Goal: Communication & Community: Answer question/provide support

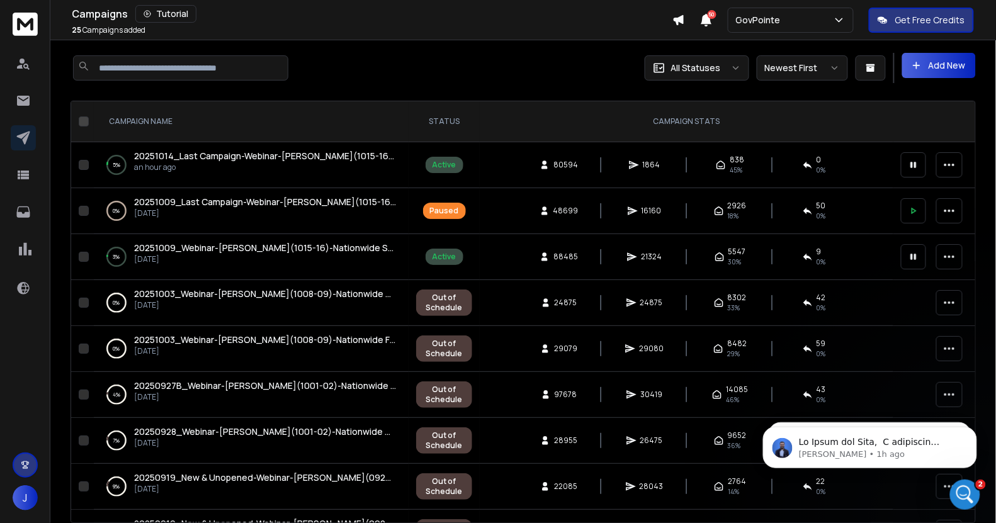
scroll to position [3261, 0]
click at [372, 56] on div at bounding box center [297, 68] width 453 height 30
click at [378, 76] on div at bounding box center [297, 68] width 453 height 30
click at [867, 71] on button at bounding box center [871, 67] width 30 height 25
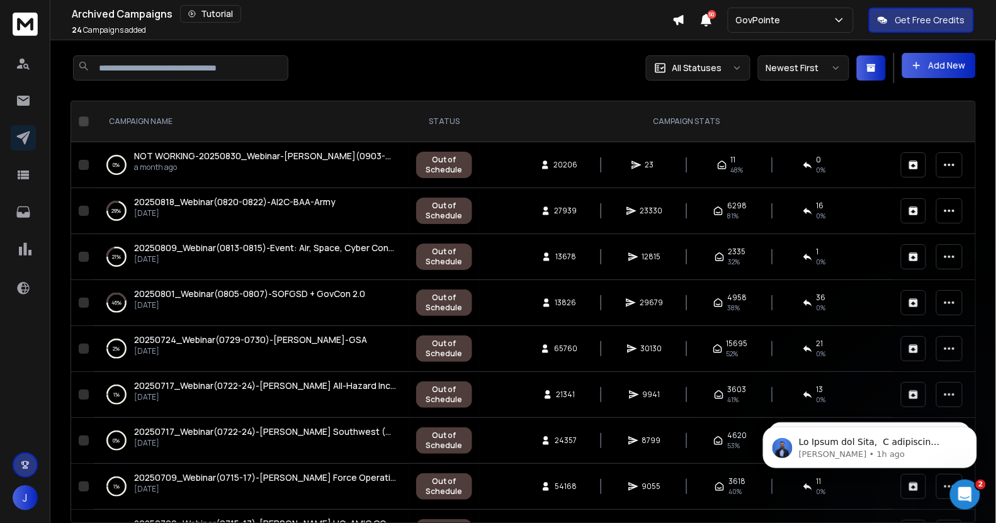
click at [453, 58] on div at bounding box center [297, 68] width 453 height 30
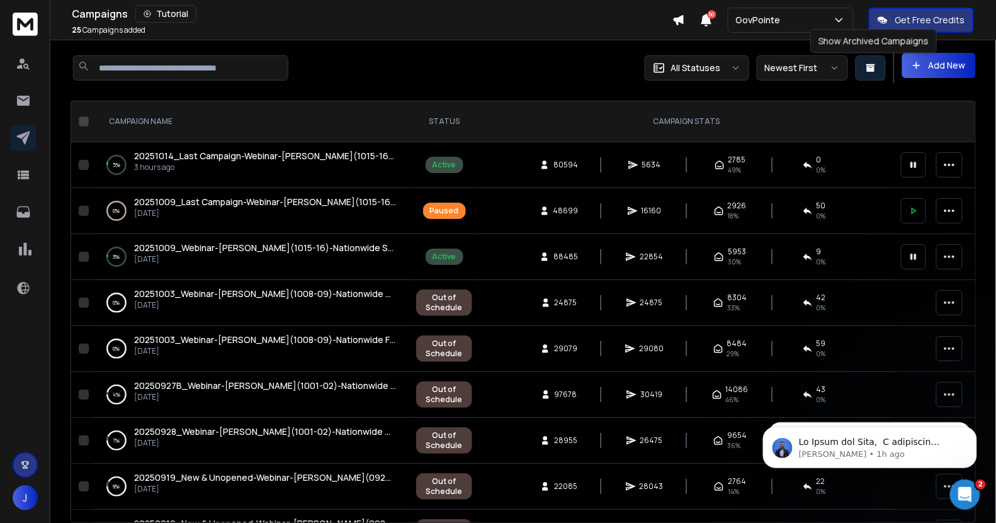
click at [874, 62] on button at bounding box center [871, 67] width 30 height 25
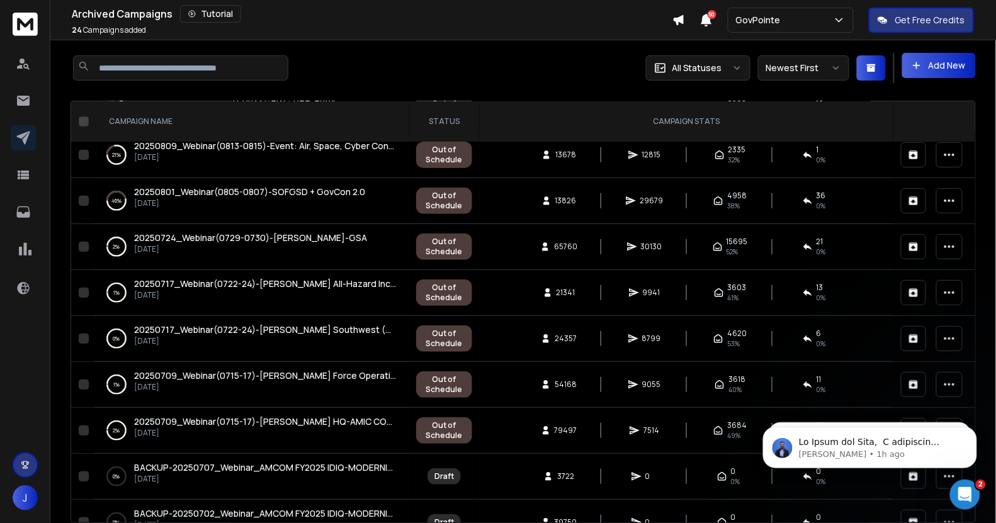
scroll to position [96, 0]
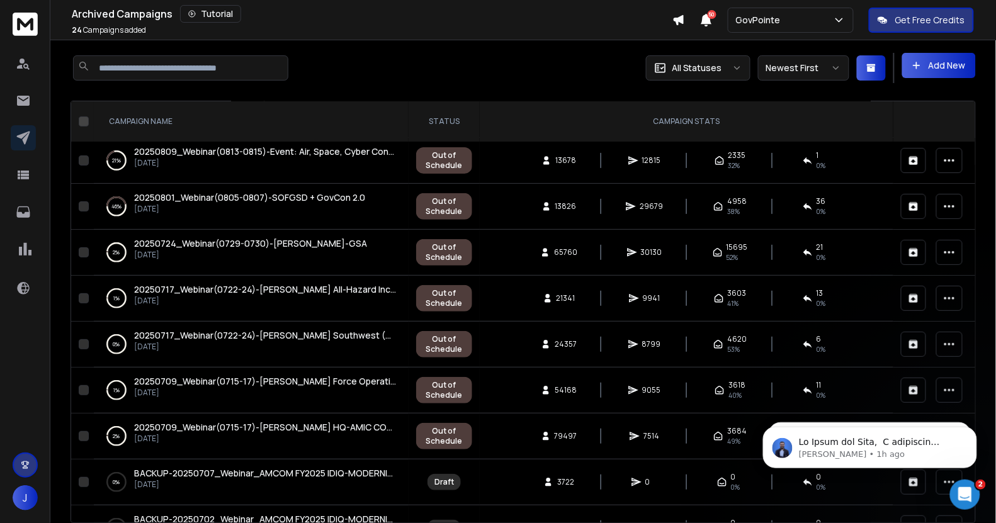
click at [951, 341] on icon "button" at bounding box center [949, 344] width 13 height 13
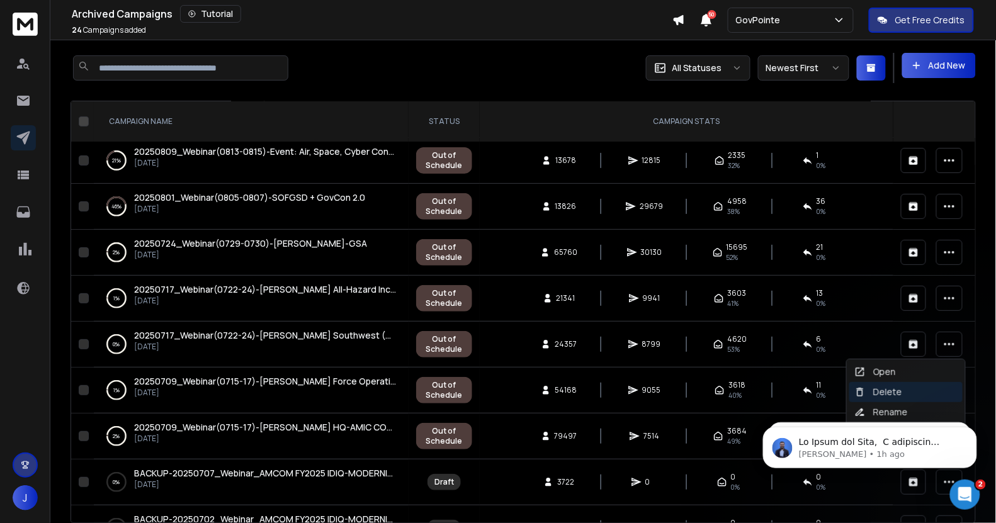
click at [906, 416] on body "Rohan • 1h ago For Dan's active camp, can you share with me the name of the wor…" at bounding box center [870, 444] width 242 height 79
click at [897, 413] on body "Rohan • 1h ago For Dan's active camp, can you share with me the name of the wor…" at bounding box center [870, 444] width 242 height 79
click at [887, 415] on body "Rohan • 1h ago For Dan's active camp, can you share with me the name of the wor…" at bounding box center [870, 444] width 242 height 79
click at [887, 412] on body "Rohan • 1h ago For Dan's active camp, can you share with me the name of the wor…" at bounding box center [870, 444] width 242 height 79
click at [885, 412] on body "Rohan • 1h ago For Dan's active camp, can you share with me the name of the wor…" at bounding box center [870, 444] width 242 height 79
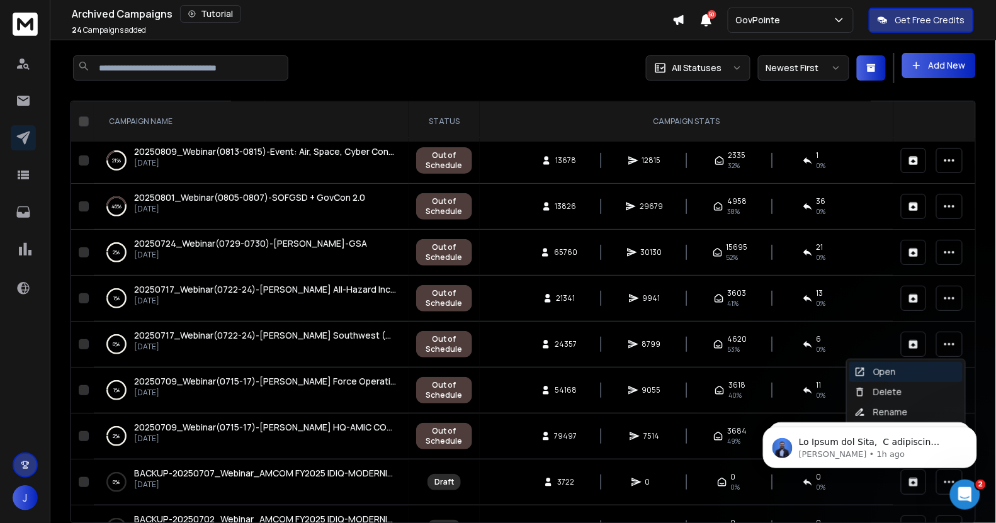
click at [953, 339] on icon "button" at bounding box center [949, 344] width 13 height 13
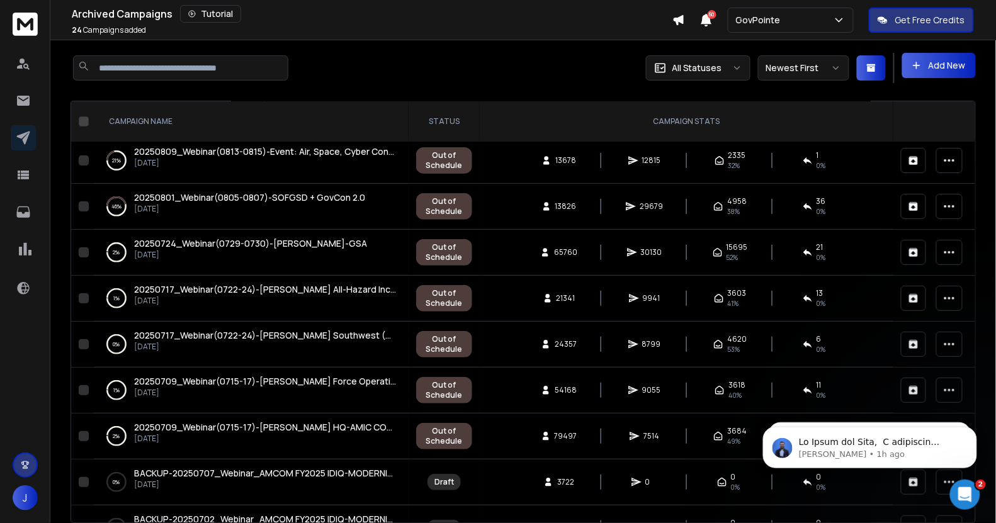
click at [323, 336] on span "20250717_Webinar(0722-24)-Dan McPherson_Pacific Southwest (PSW) Stewardship BPA" at bounding box center [308, 335] width 348 height 12
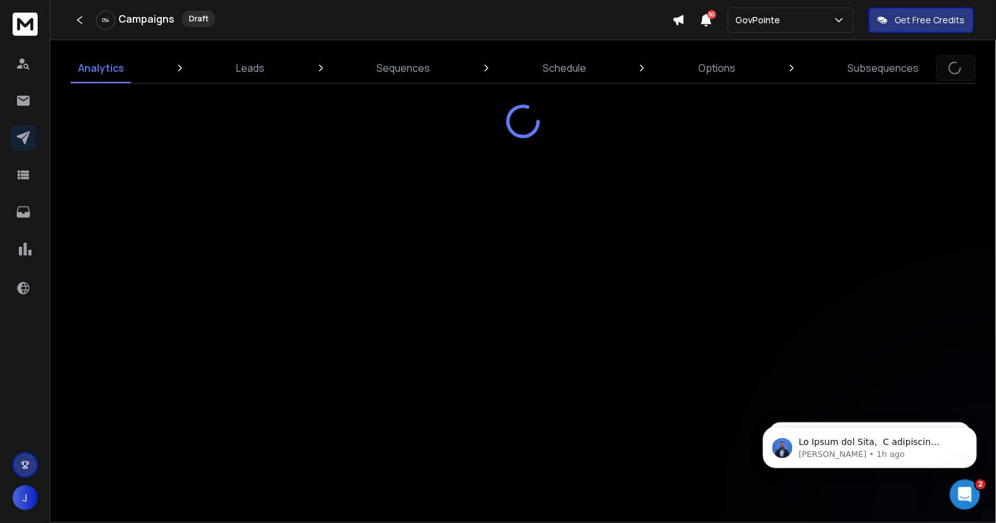
click at [319, 336] on div at bounding box center [523, 362] width 895 height 523
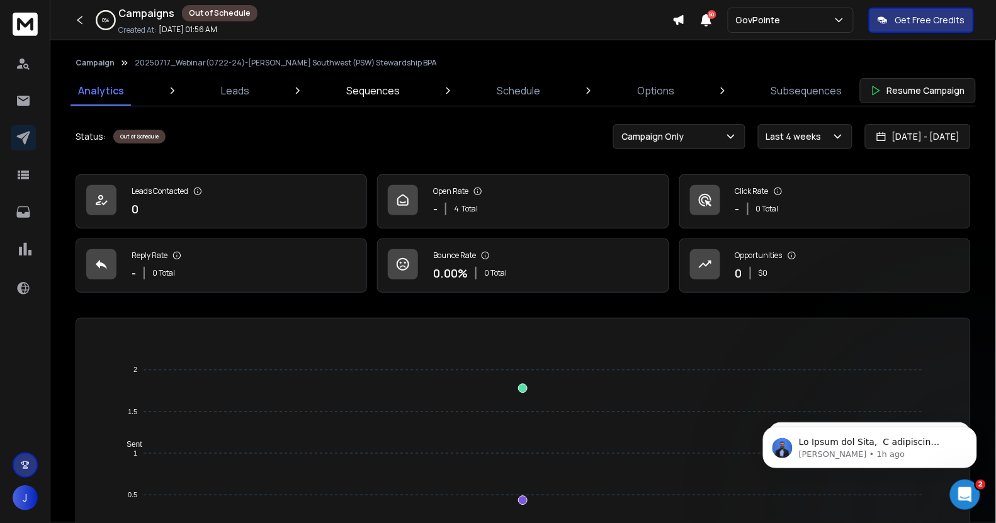
click at [387, 92] on p "Sequences" at bounding box center [373, 90] width 54 height 15
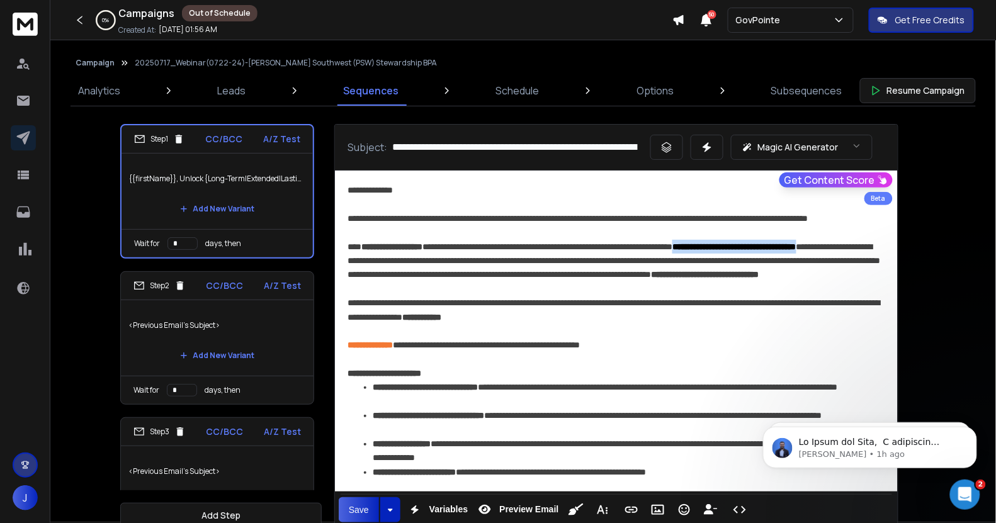
drag, startPoint x: 758, startPoint y: 259, endPoint x: 421, endPoint y: 274, distance: 337.9
click at [421, 274] on span "**********" at bounding box center [614, 260] width 533 height 37
copy strong "**********"
click at [21, 140] on icon at bounding box center [23, 137] width 15 height 15
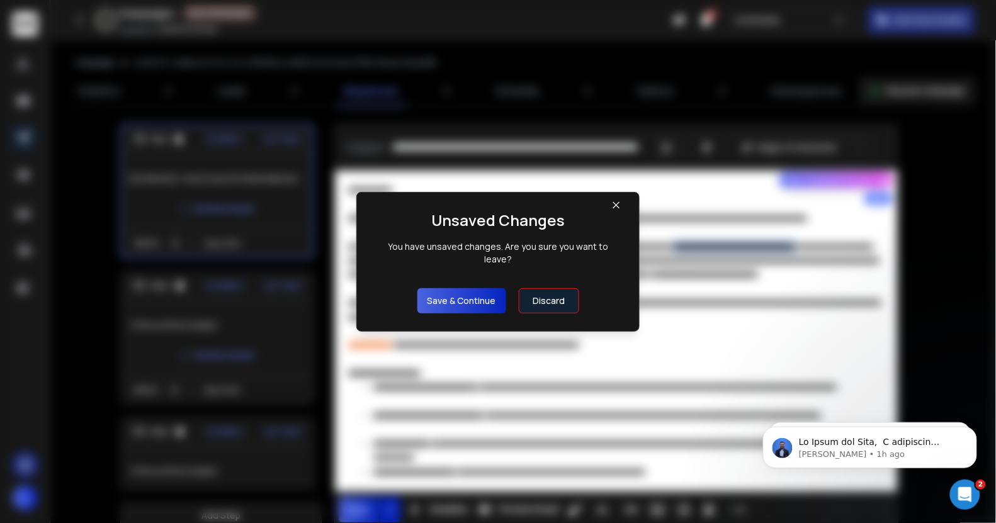
click at [540, 294] on button "Discard" at bounding box center [549, 300] width 60 height 25
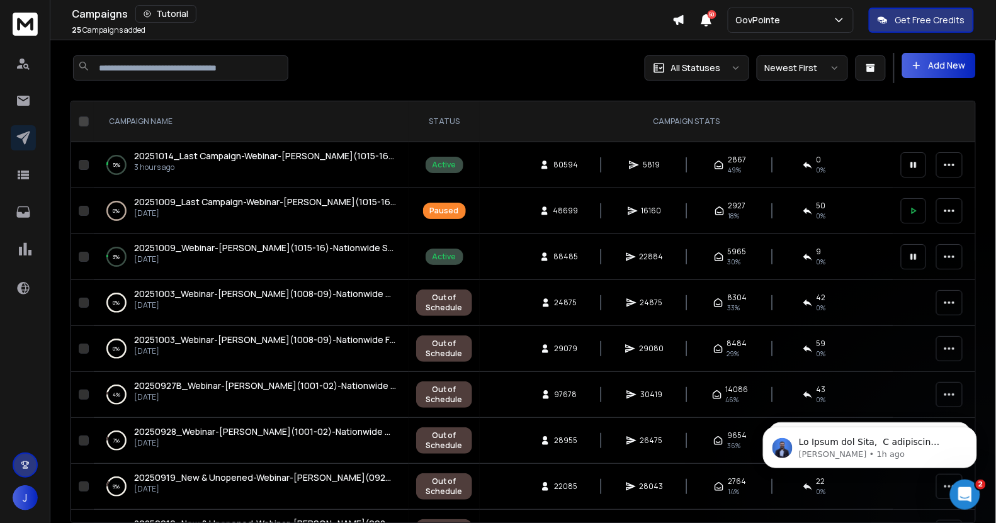
click at [372, 159] on span "20251014_Last Campaign-Webinar-[PERSON_NAME](1015-16)-Nationwide Facility Suppo…" at bounding box center [344, 156] width 420 height 12
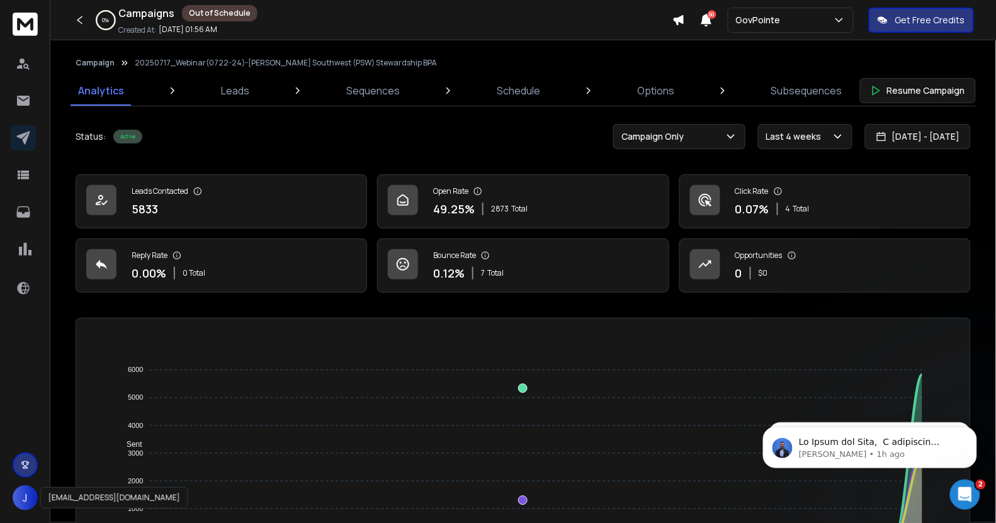
click at [20, 499] on span "J" at bounding box center [25, 498] width 25 height 25
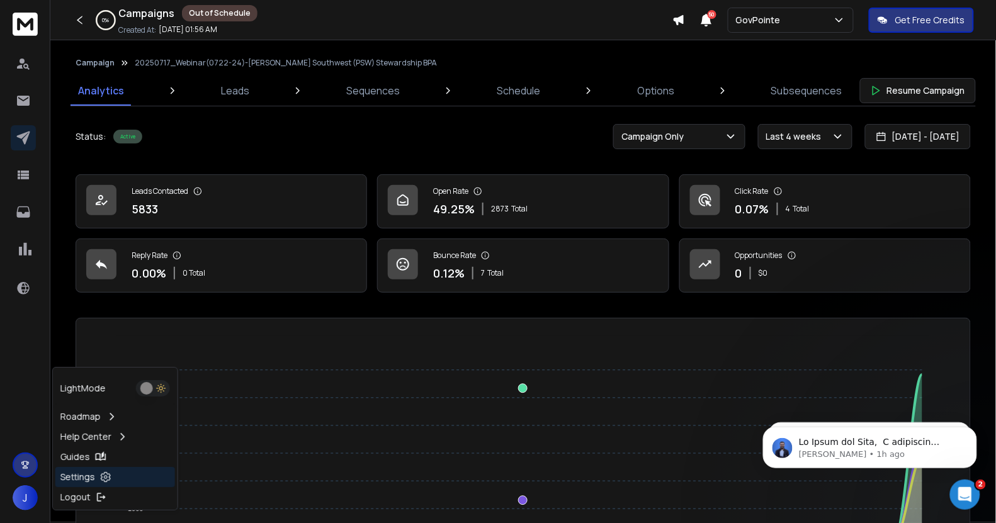
click at [73, 477] on p "Settings" at bounding box center [77, 477] width 35 height 13
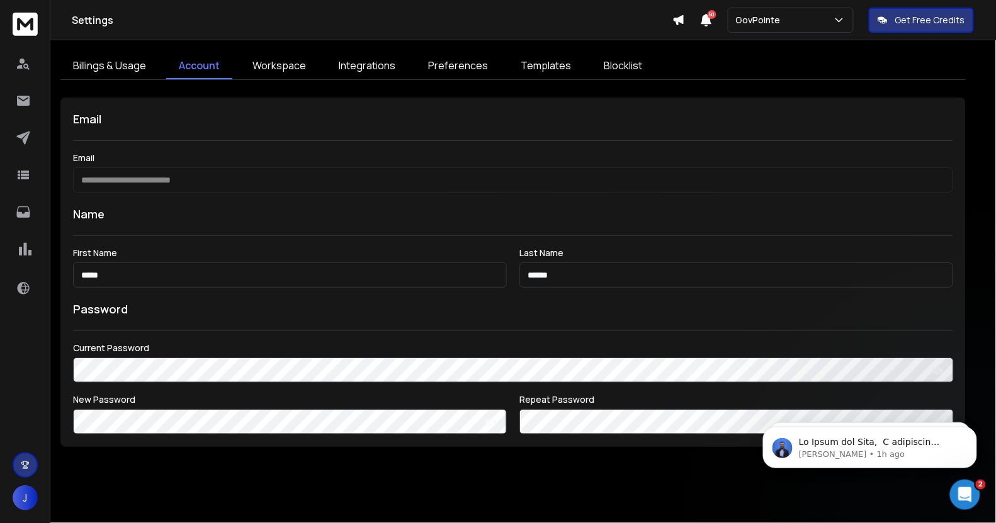
click at [111, 66] on link "Billings & Usage" at bounding box center [109, 66] width 98 height 26
click at [104, 65] on link "Billings & Usage" at bounding box center [109, 66] width 98 height 26
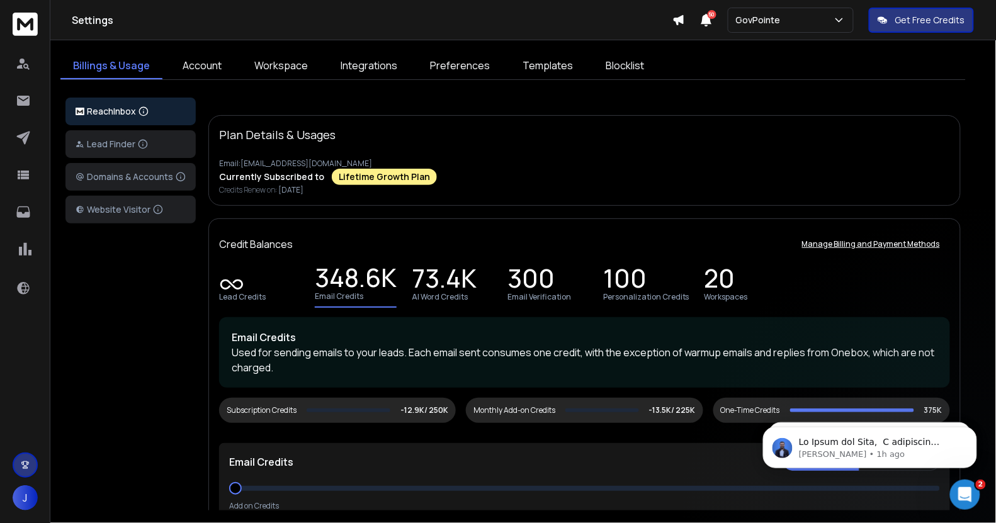
click at [351, 285] on p "348.6K" at bounding box center [356, 280] width 82 height 18
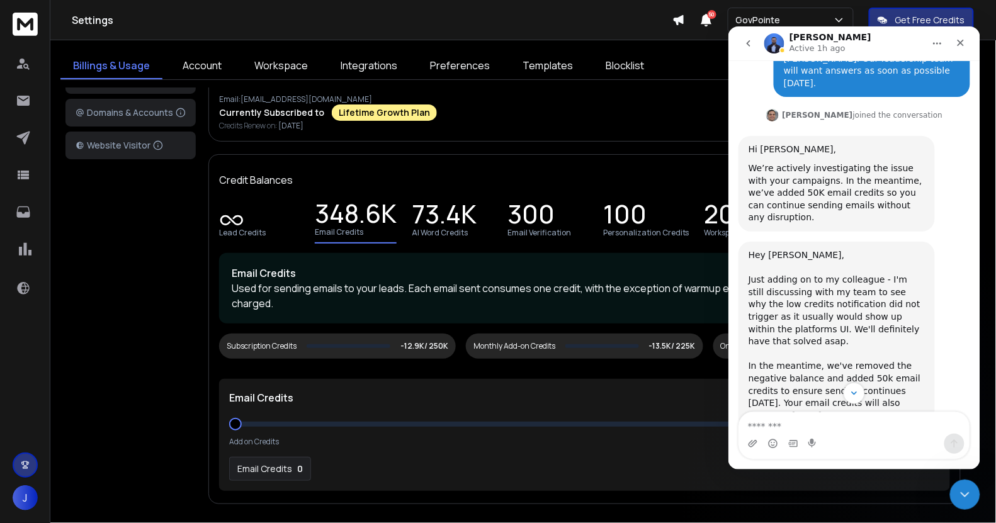
scroll to position [1469, 0]
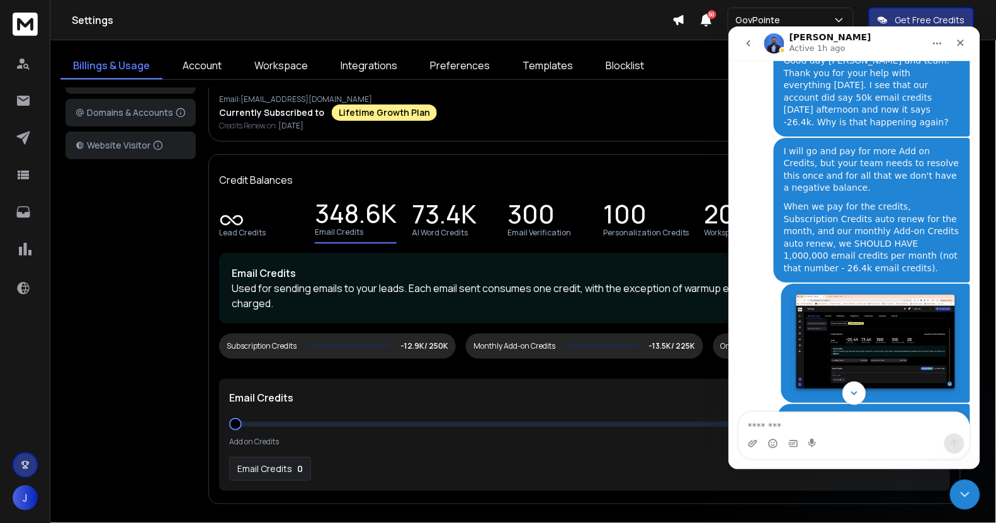
click at [852, 394] on icon "Scroll to bottom" at bounding box center [853, 392] width 11 height 11
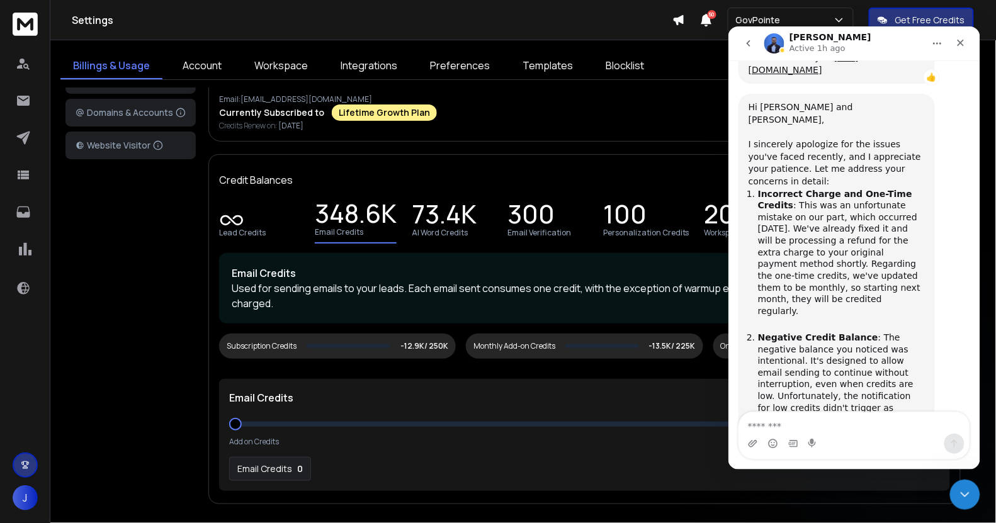
scroll to position [4492, 0]
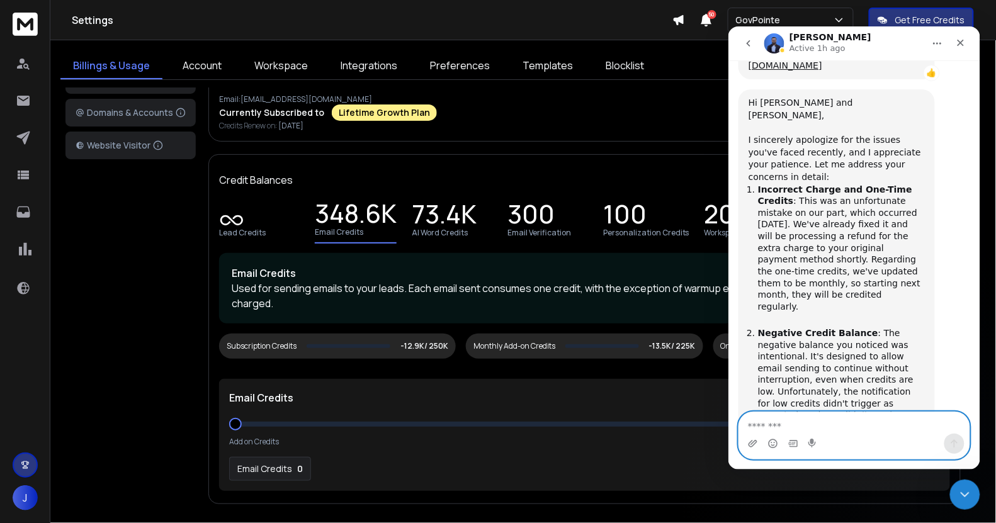
click at [780, 425] on textarea "Message…" at bounding box center [854, 422] width 230 height 21
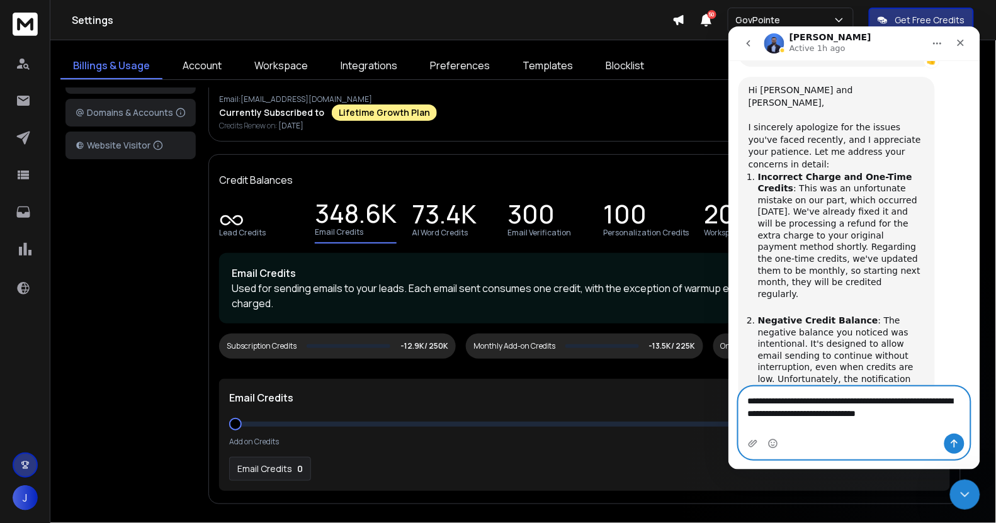
click at [818, 414] on textarea "**********" at bounding box center [854, 404] width 230 height 34
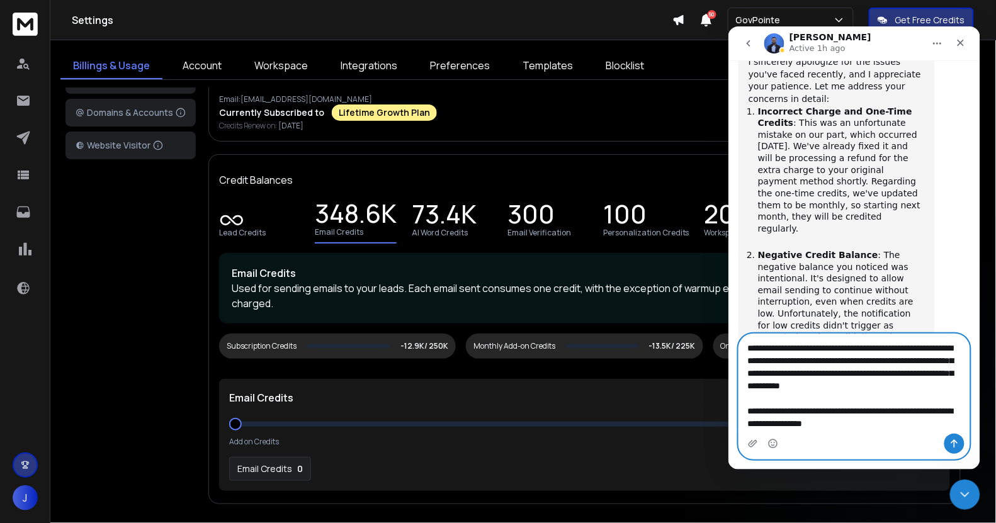
scroll to position [8, 0]
type textarea "**********"
click at [957, 441] on icon "Send a message…" at bounding box center [954, 443] width 10 height 10
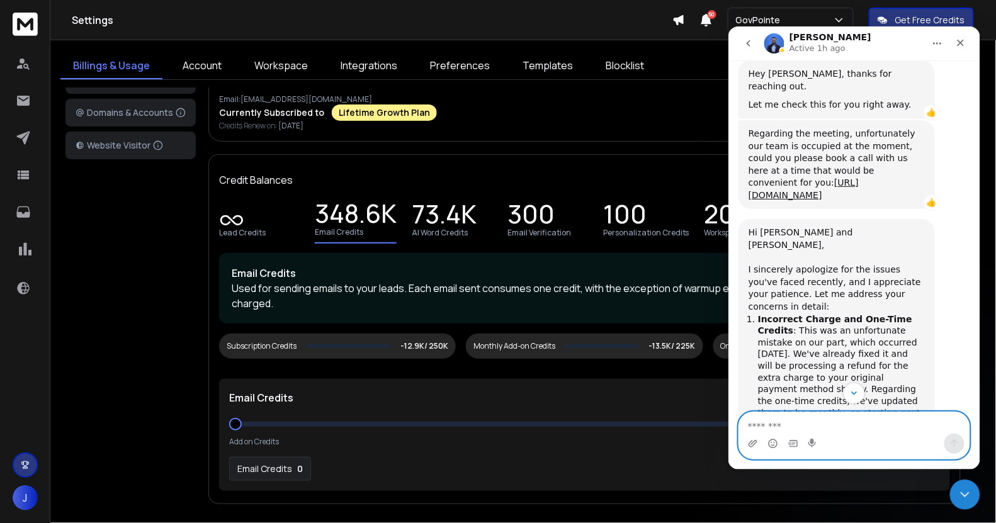
scroll to position [4297, 0]
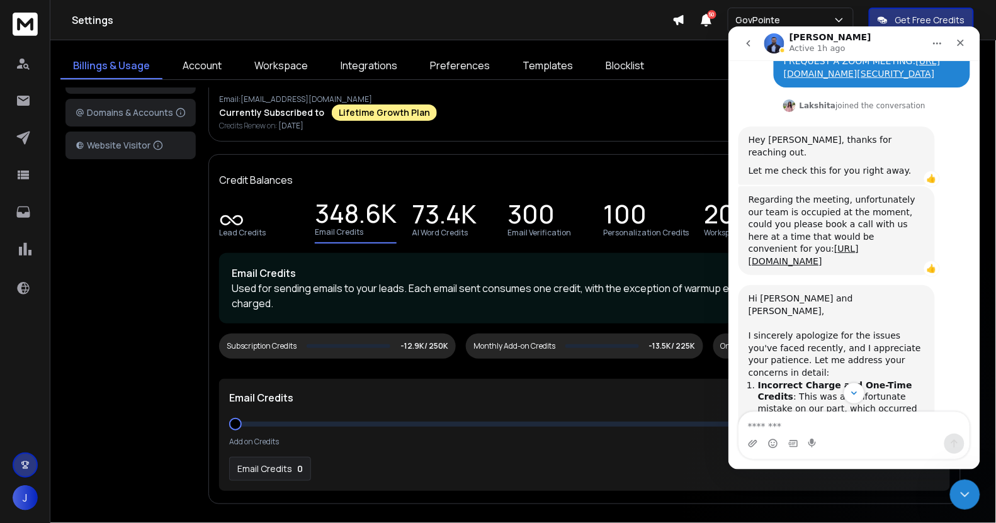
click at [939, 43] on icon "Home" at bounding box center [937, 43] width 10 height 10
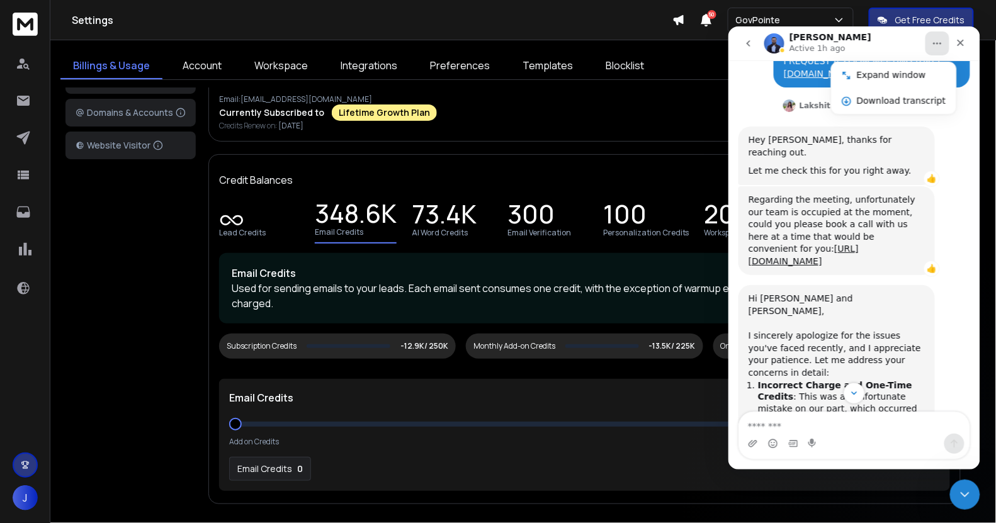
drag, startPoint x: 898, startPoint y: 71, endPoint x: 973, endPoint y: 76, distance: 75.1
click at [898, 71] on div "Expand window" at bounding box center [900, 74] width 89 height 13
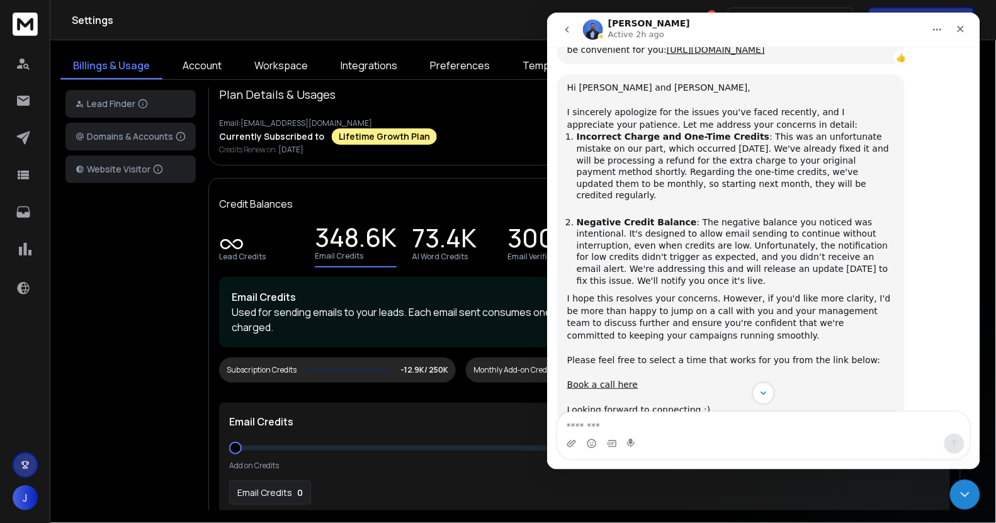
scroll to position [3508, 0]
click at [728, 291] on div "I hope this resolves your concerns. However, if you'd like more clarity, I'd be…" at bounding box center [730, 322] width 327 height 62
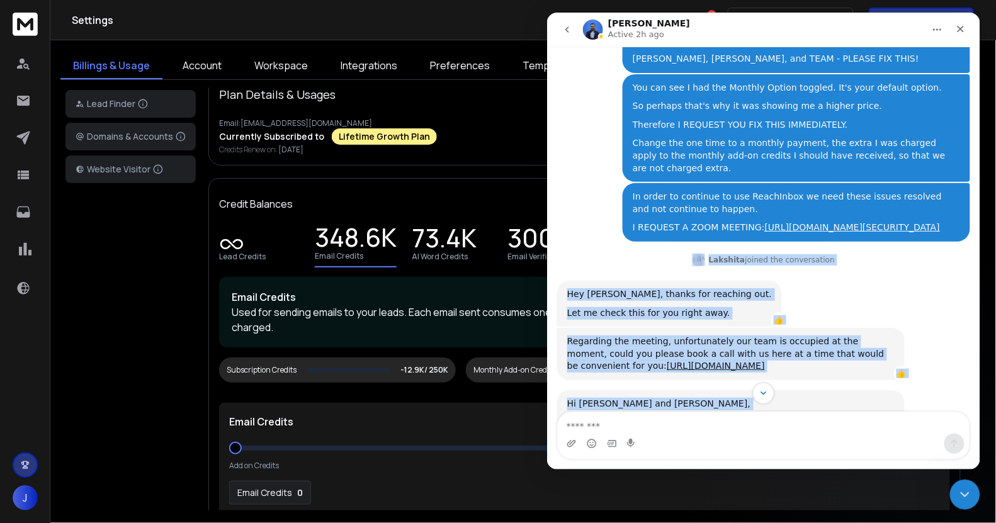
scroll to position [3183, 0]
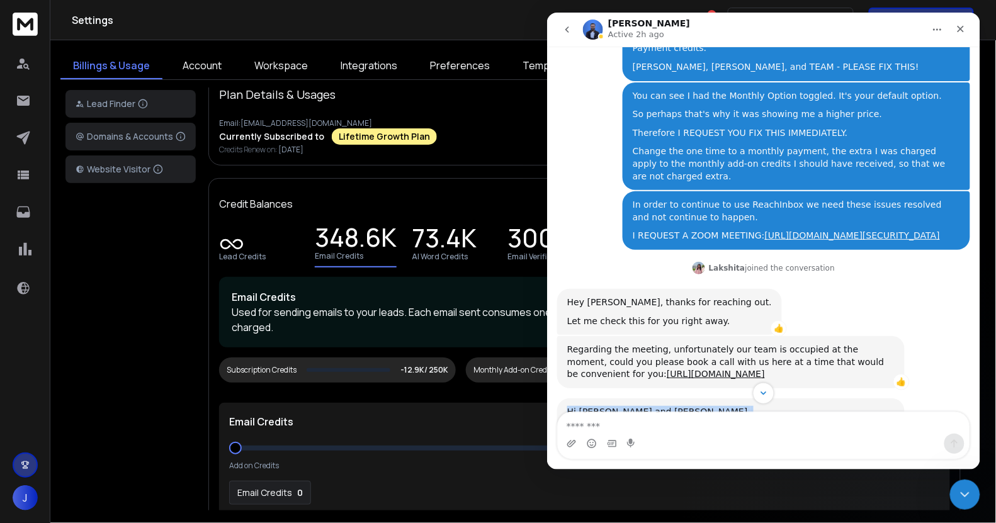
drag, startPoint x: 658, startPoint y: 246, endPoint x: 560, endPoint y: 346, distance: 139.8
copy div "Hi James and Drew, ​ I sincerely apologize for the issues you've faced recently…"
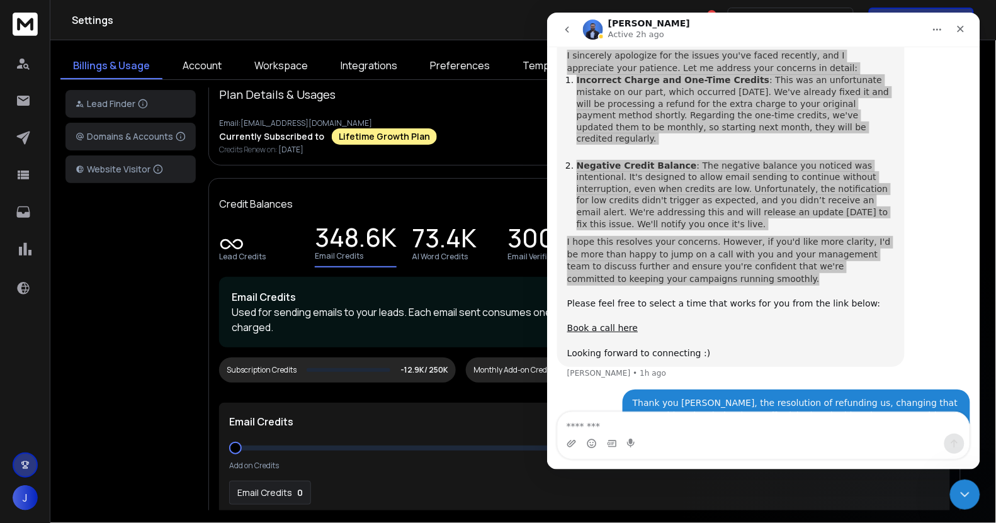
scroll to position [3194, 0]
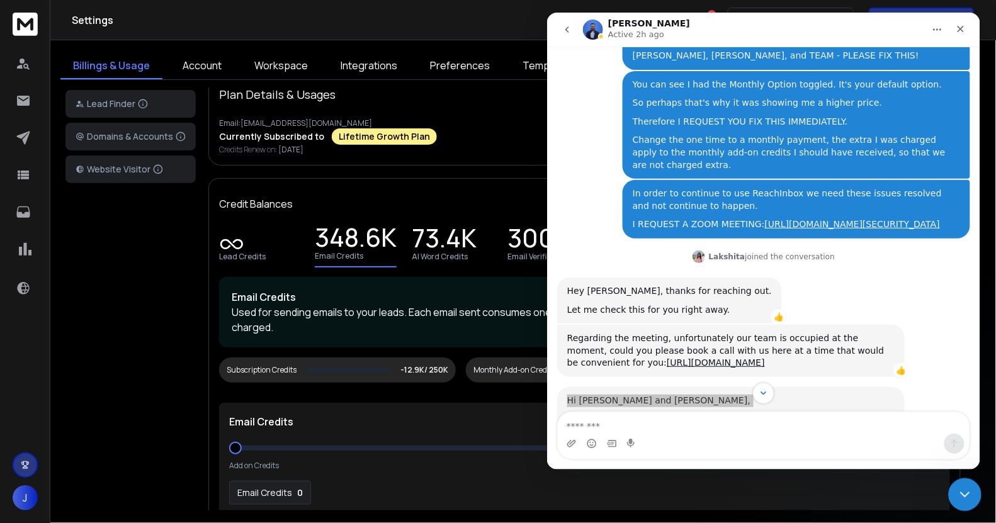
click at [962, 505] on div "Close Intercom Messenger" at bounding box center [963, 493] width 30 height 30
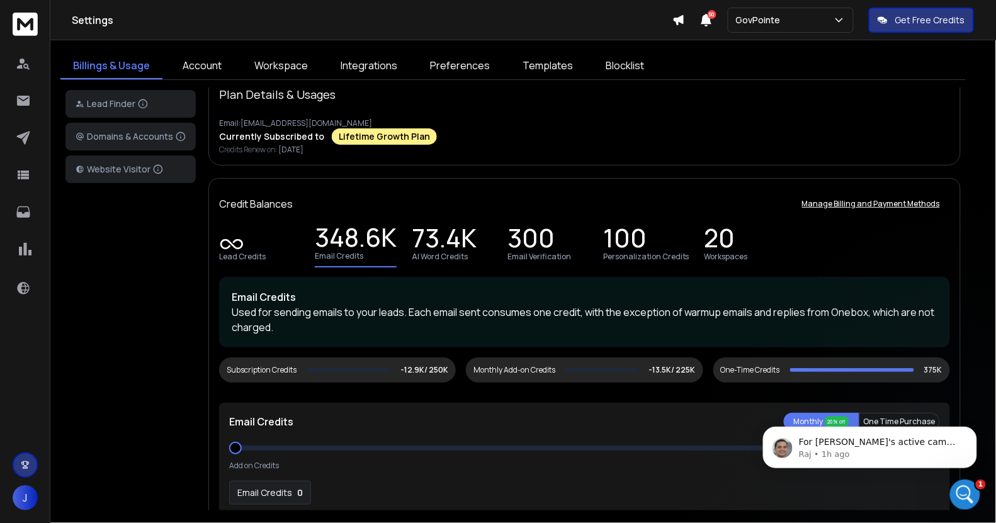
scroll to position [3565, 0]
click at [893, 446] on span "For [PERSON_NAME]'s active camp, can you share with me the name of the workspac…" at bounding box center [878, 453] width 161 height 35
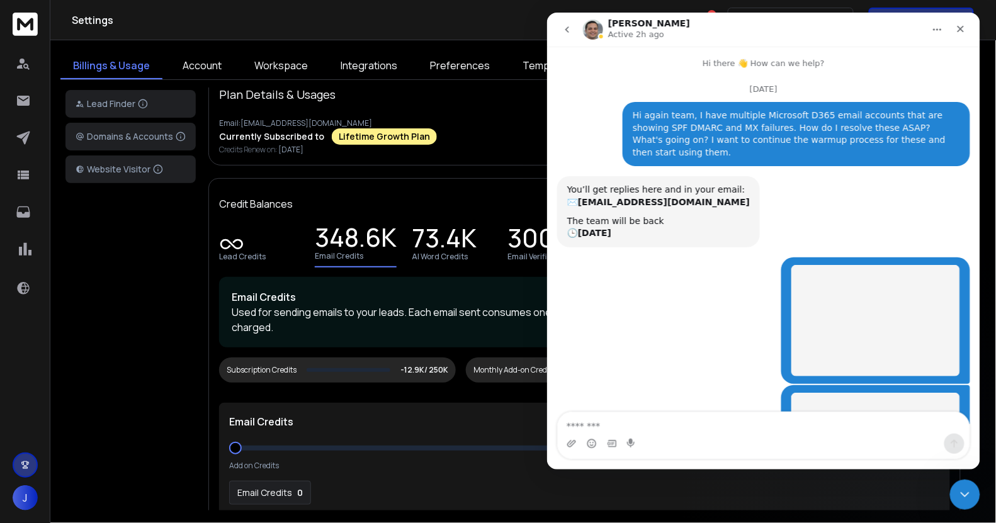
scroll to position [54, 0]
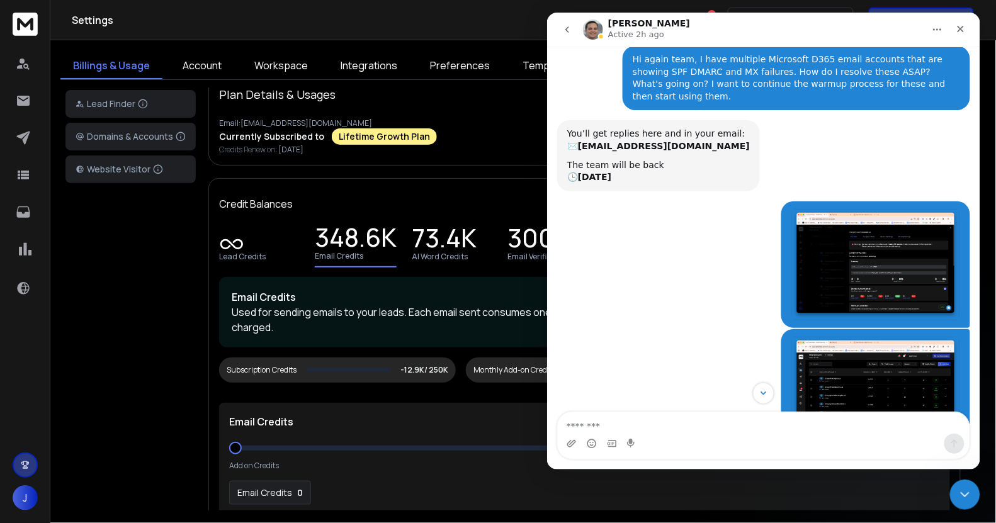
drag, startPoint x: 567, startPoint y: 25, endPoint x: 650, endPoint y: 143, distance: 144.7
click at [640, 128] on div "Raj Active 2h ago Hi there 👋 How can we help? October 6 Hi again team, I have m…" at bounding box center [763, 240] width 433 height 457
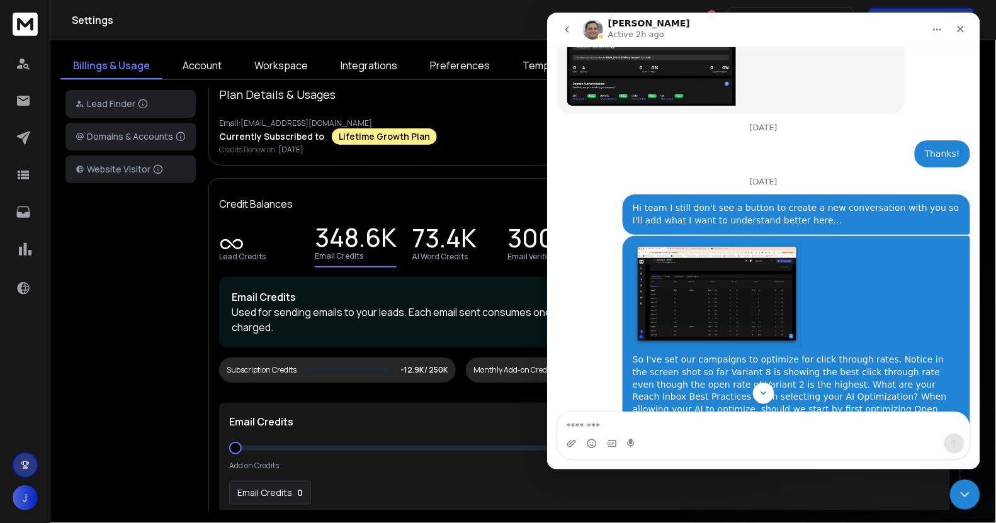
scroll to position [1829, 0]
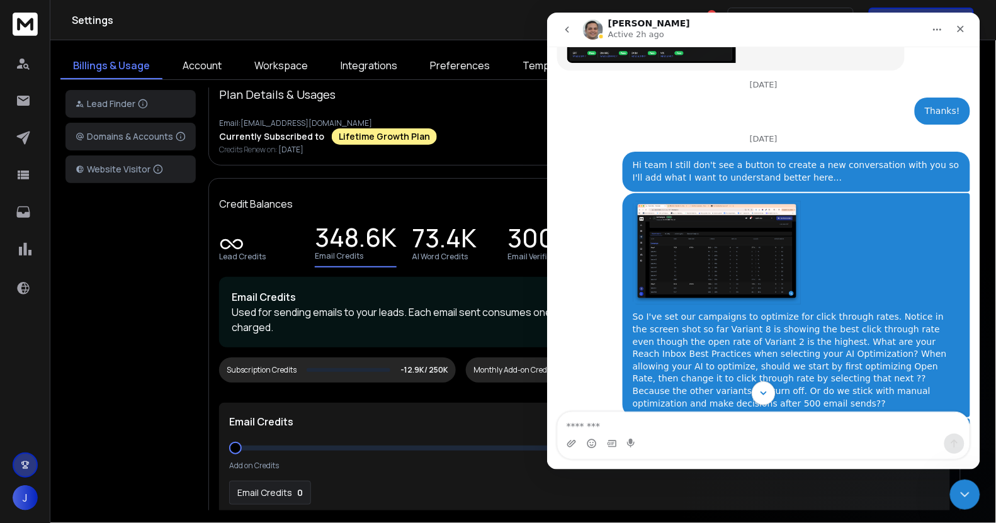
click at [766, 394] on icon "Scroll to bottom" at bounding box center [763, 392] width 11 height 11
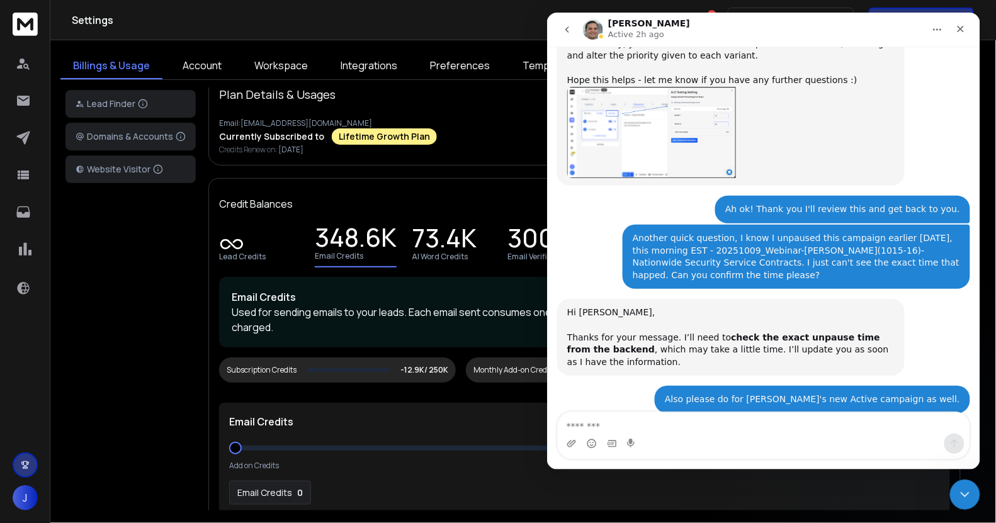
scroll to position [2717, 0]
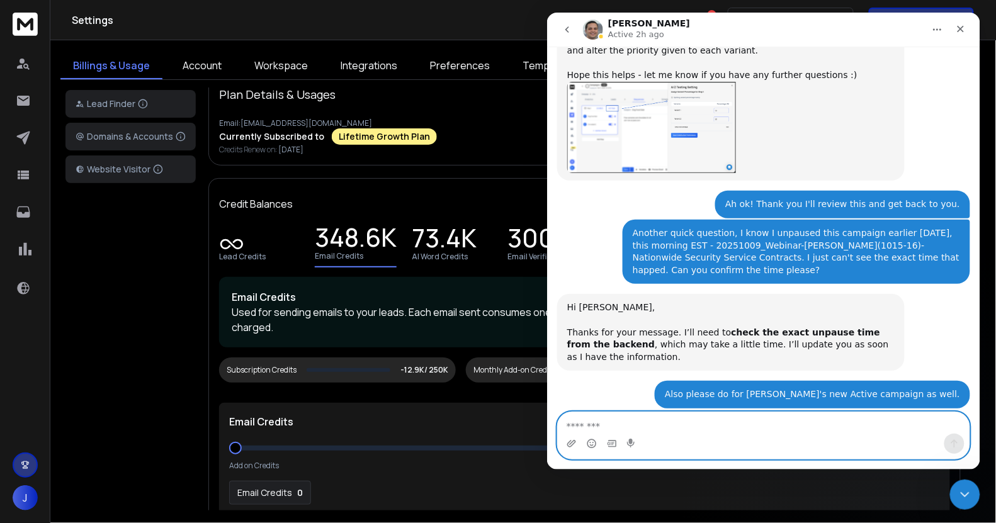
click at [639, 424] on textarea "Message…" at bounding box center [763, 422] width 412 height 21
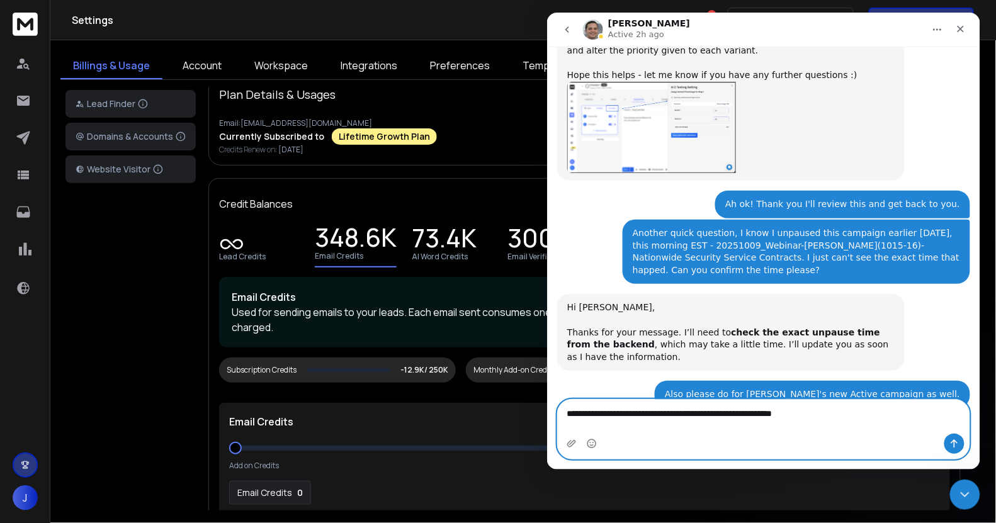
type textarea "**********"
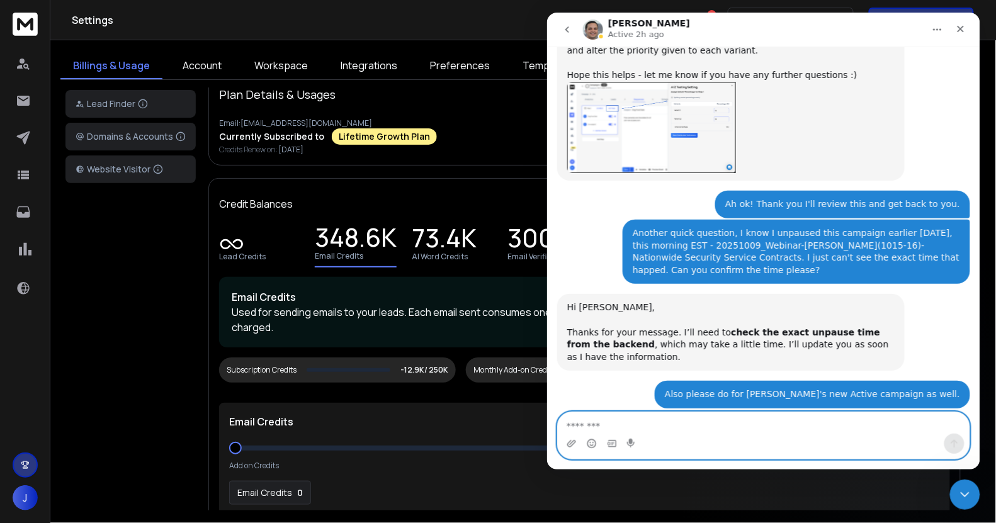
scroll to position [2754, 0]
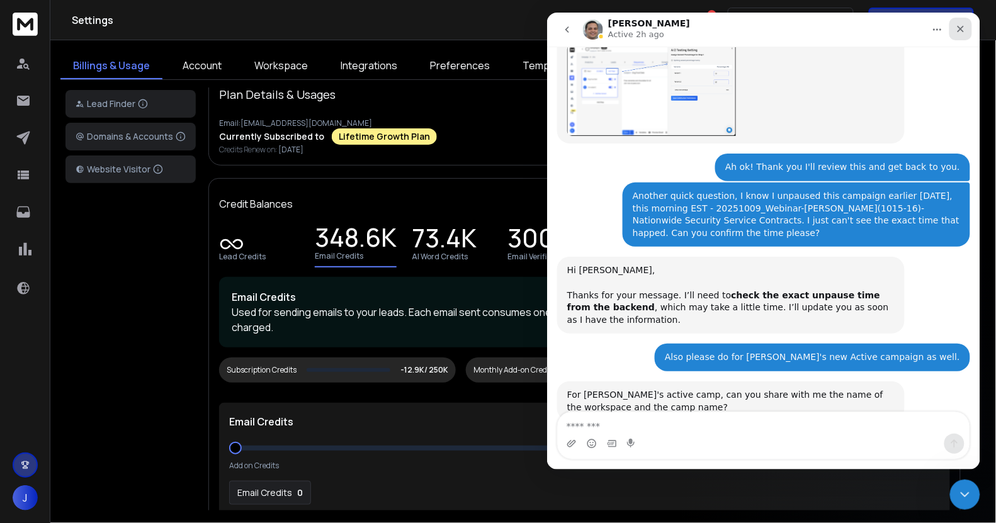
click at [960, 28] on icon "Close" at bounding box center [960, 28] width 7 height 7
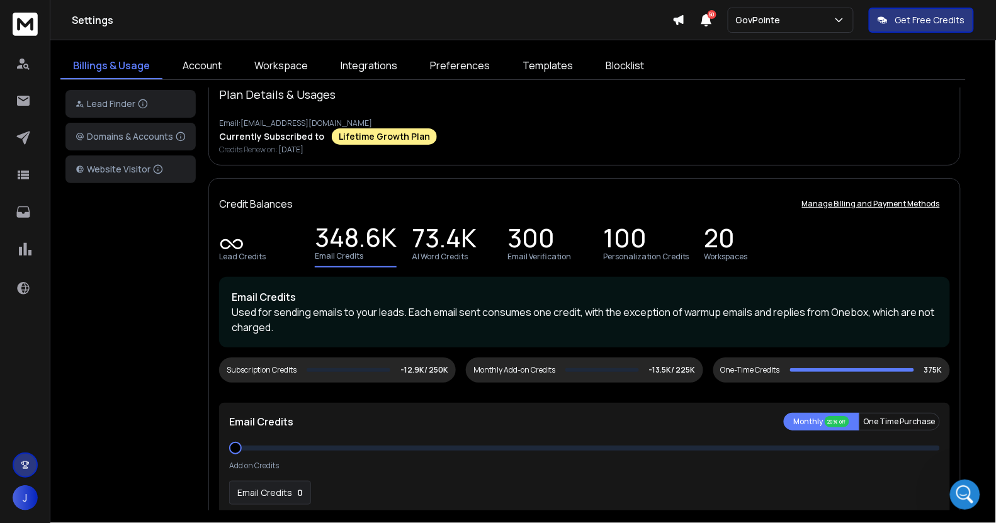
click at [30, 118] on div at bounding box center [25, 178] width 29 height 254
click at [26, 135] on icon at bounding box center [22, 138] width 13 height 13
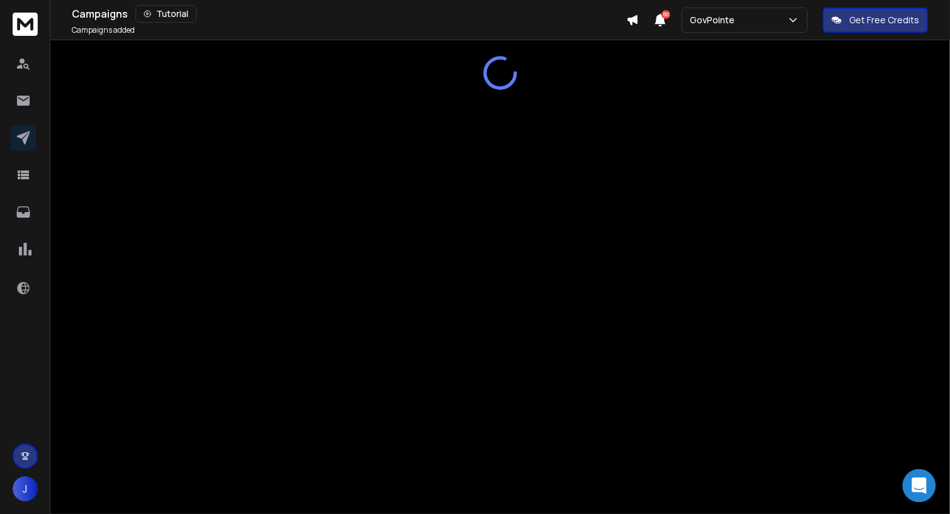
click at [926, 487] on div "Open Intercom Messenger" at bounding box center [918, 486] width 33 height 33
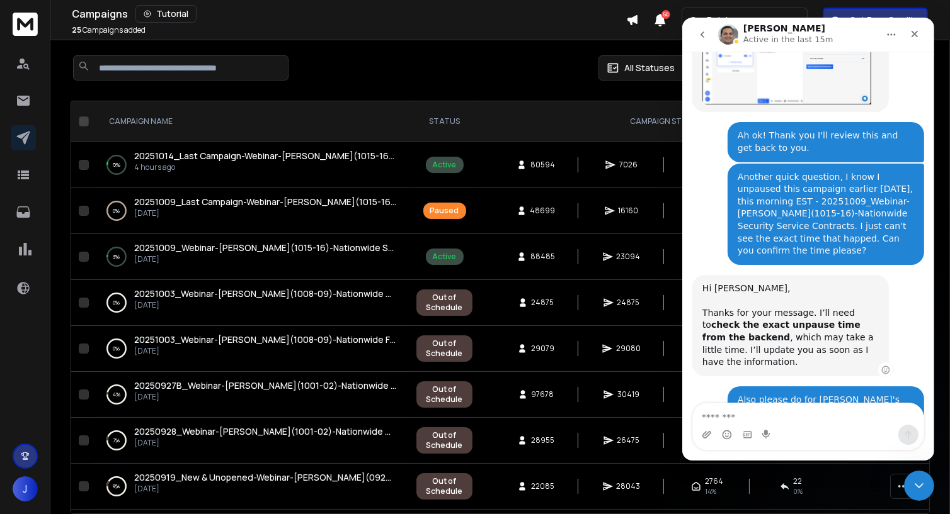
scroll to position [3306, 0]
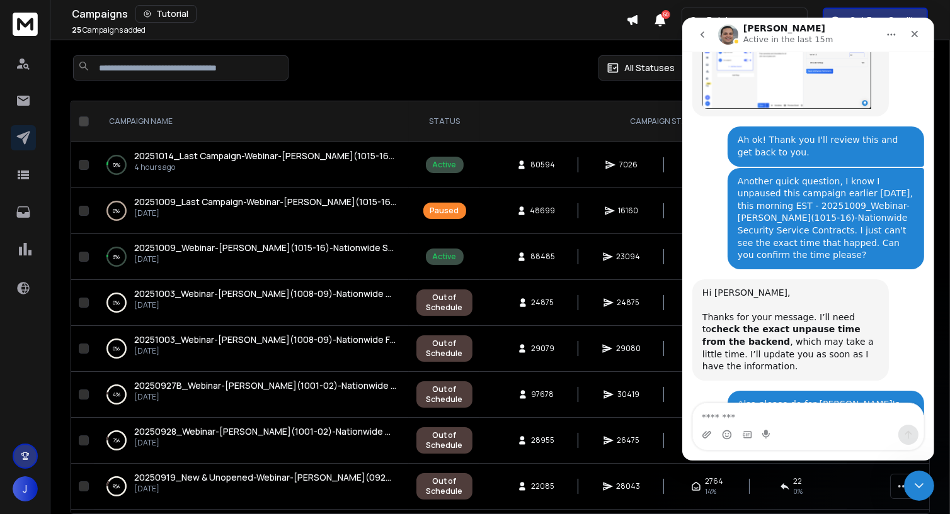
click at [697, 36] on icon "go back" at bounding box center [701, 35] width 10 height 10
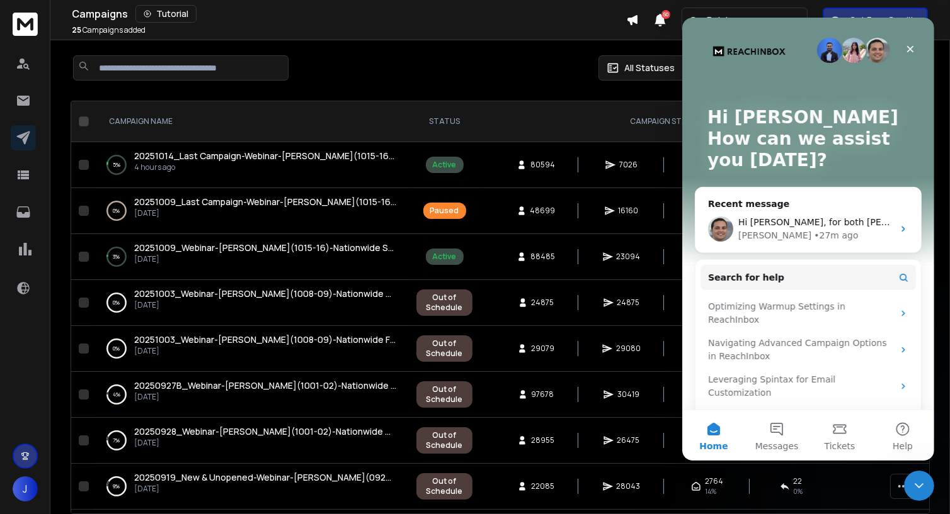
scroll to position [0, 0]
click at [781, 445] on span "Messages" at bounding box center [775, 446] width 43 height 9
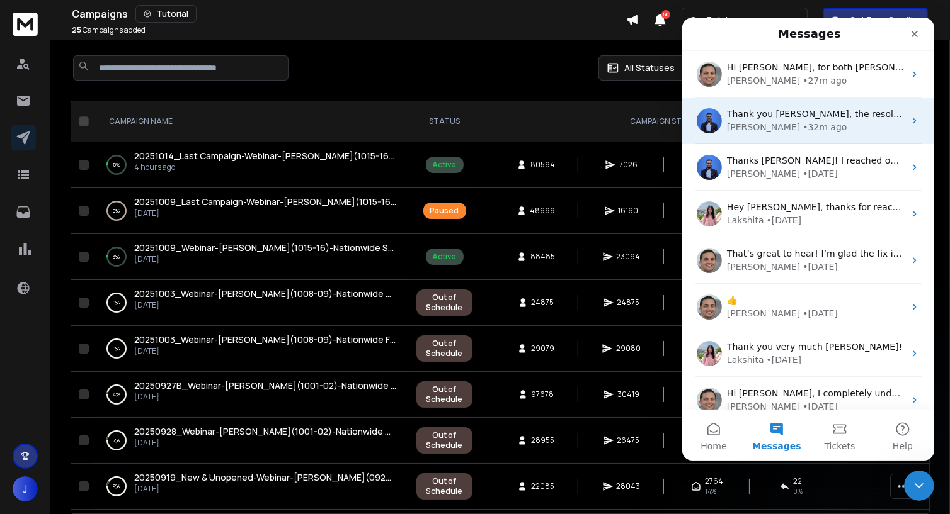
click at [831, 121] on div "[PERSON_NAME] • 32m ago" at bounding box center [815, 127] width 178 height 13
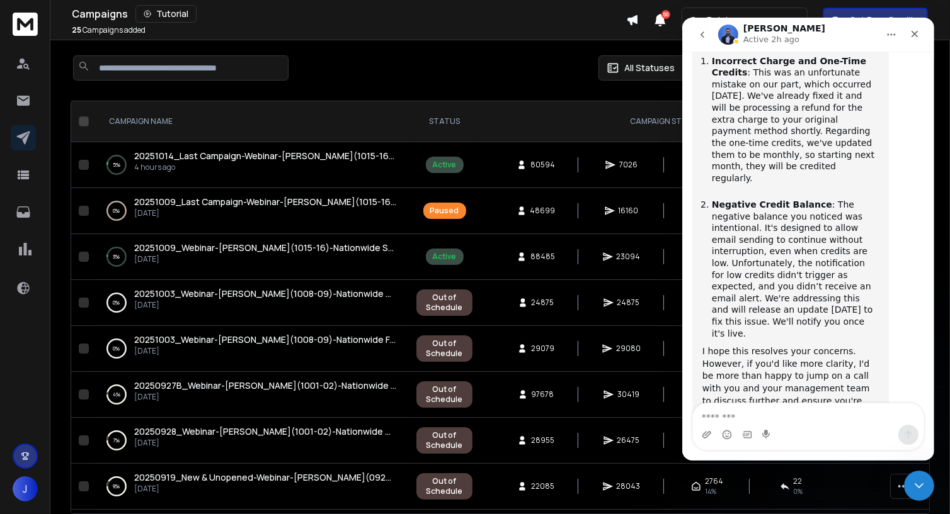
scroll to position [4613, 0]
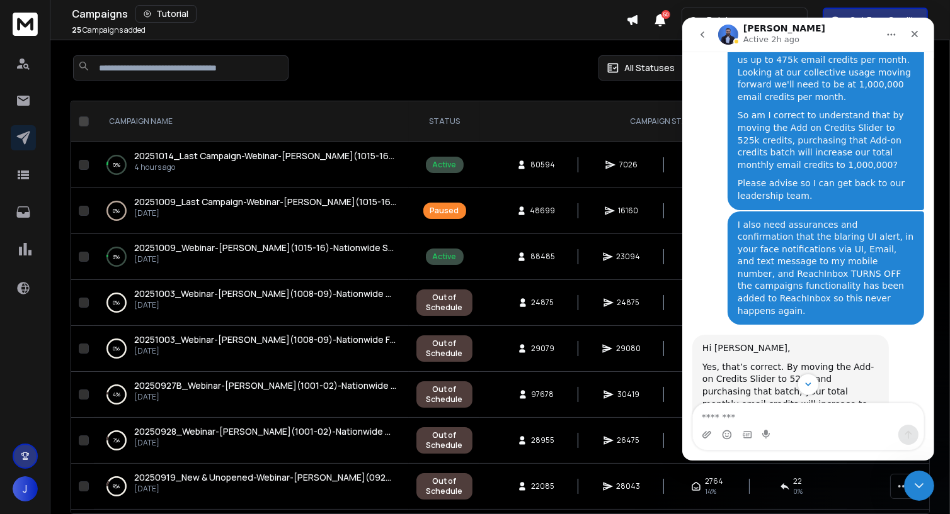
scroll to position [2076, 0]
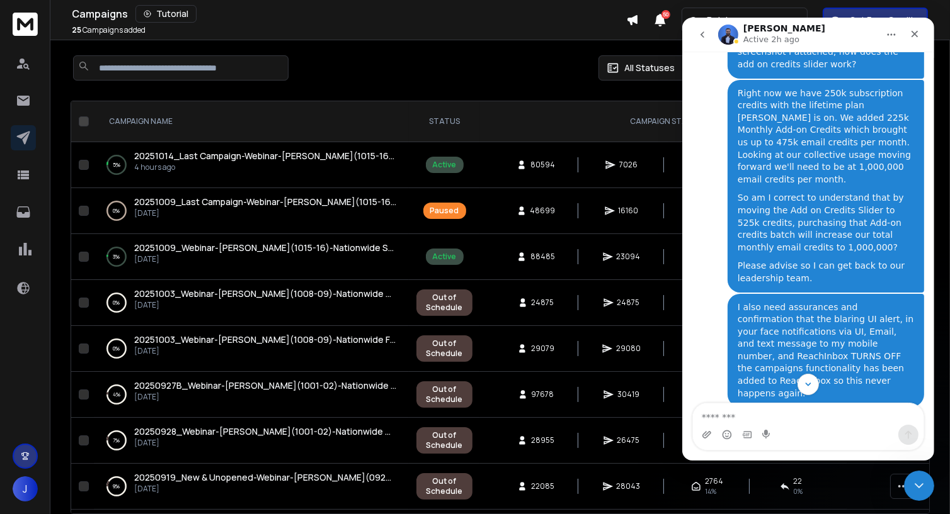
click at [698, 35] on icon "go back" at bounding box center [701, 35] width 10 height 10
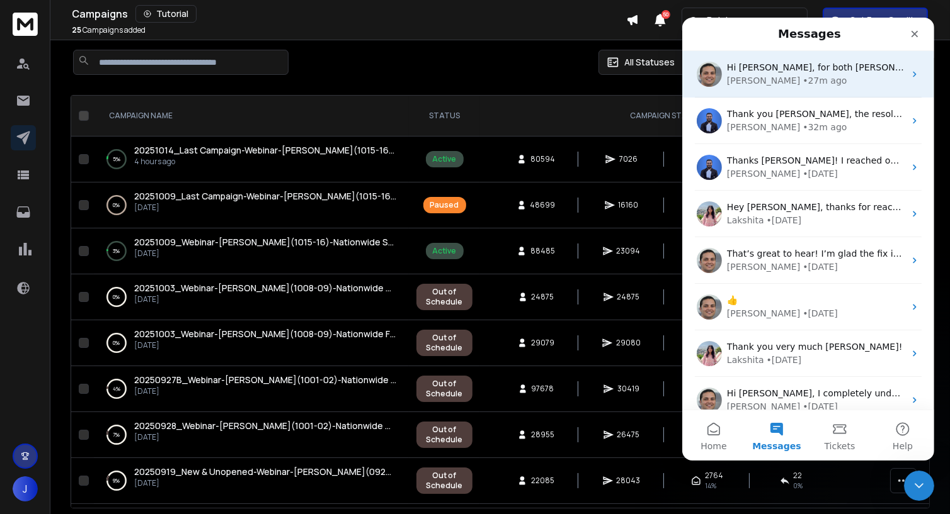
scroll to position [6, 0]
click at [799, 76] on div "[PERSON_NAME] • 27m ago" at bounding box center [815, 80] width 178 height 13
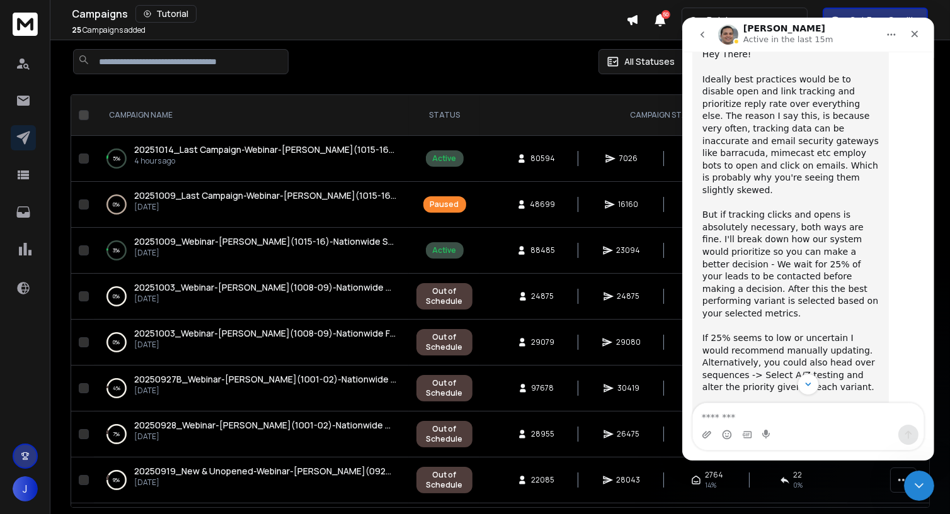
scroll to position [2888, 0]
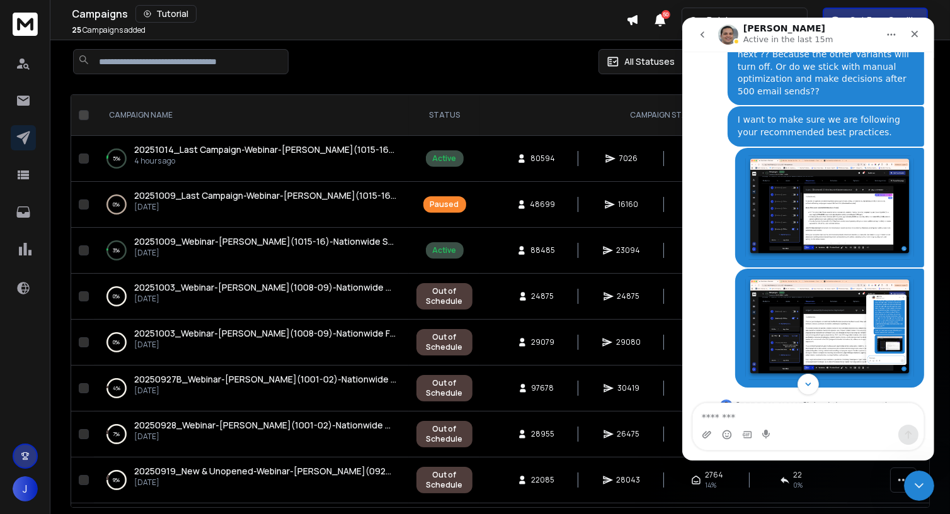
drag, startPoint x: 814, startPoint y: 277, endPoint x: 692, endPoint y: 338, distance: 136.6
copy div "Ideally best practices would be to disable open and link tracking and prioritiz…"
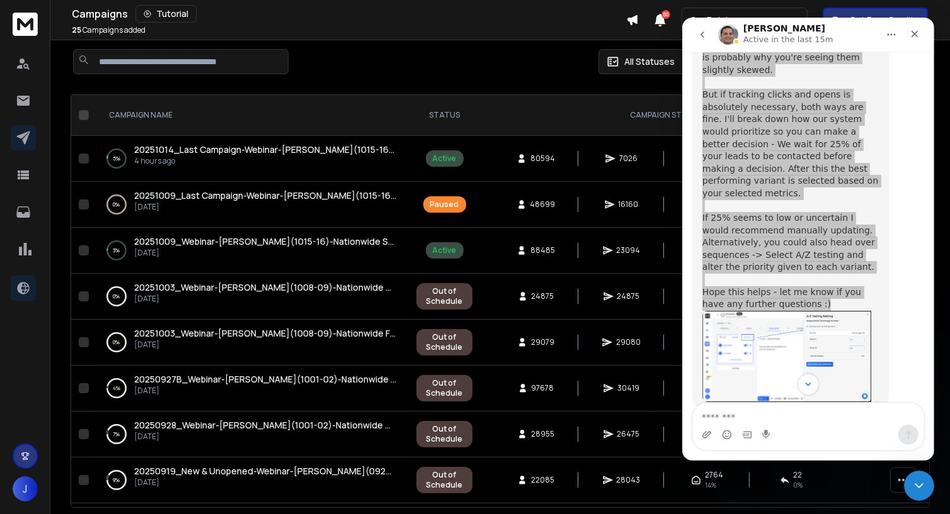
scroll to position [3060, 0]
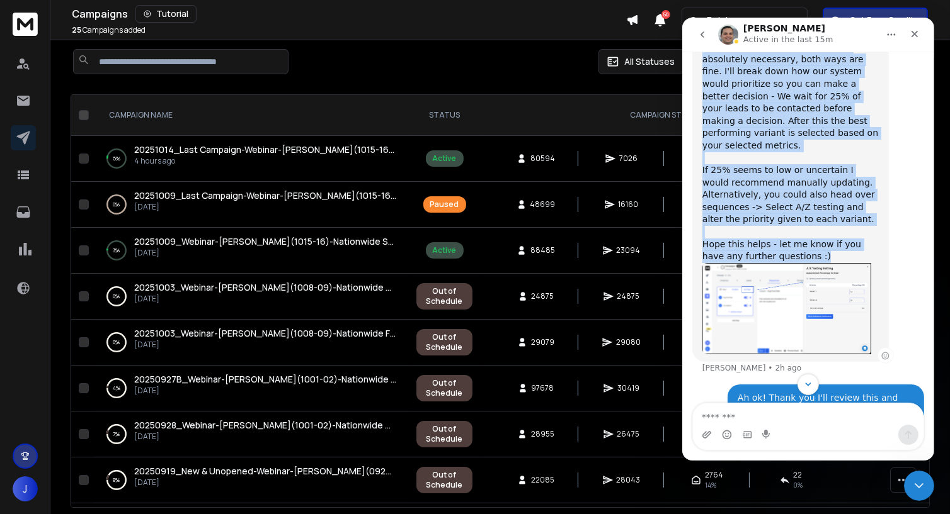
click at [802, 263] on img "Rohan says…" at bounding box center [786, 309] width 169 height 92
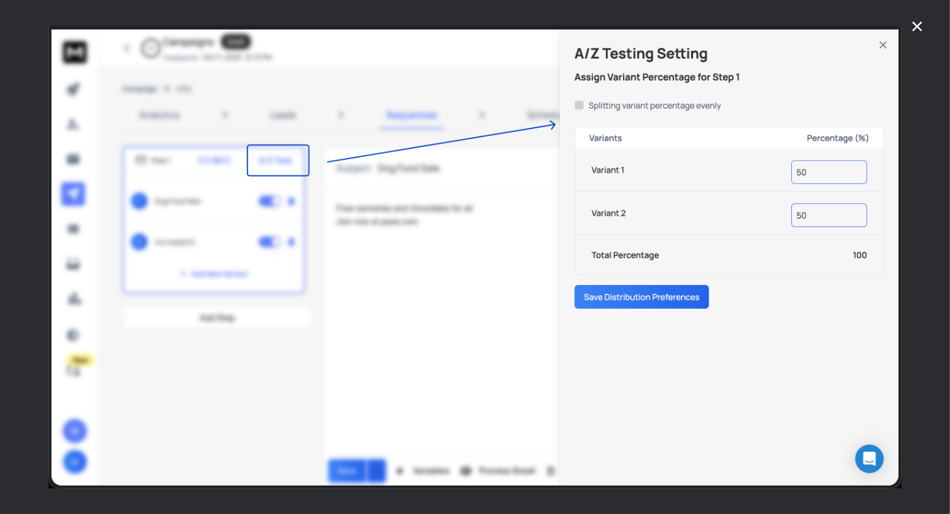
scroll to position [0, 0]
click at [890, 44] on img "Close" at bounding box center [474, 257] width 853 height 463
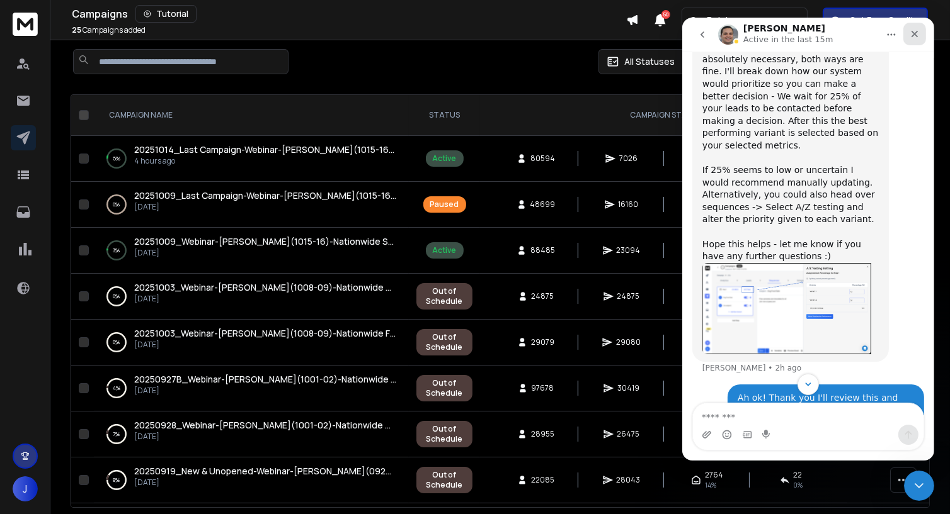
click at [914, 31] on icon "Close" at bounding box center [914, 34] width 10 height 10
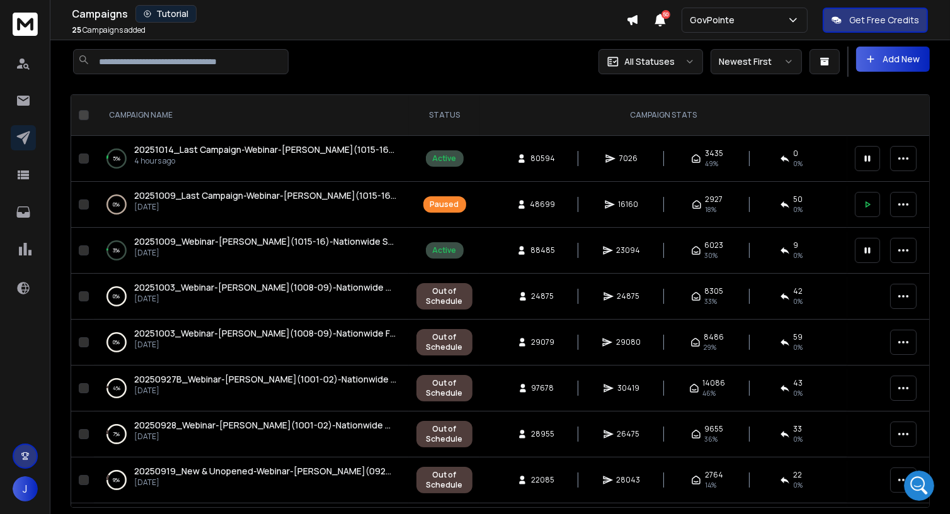
scroll to position [3310, 0]
